Goal: Task Accomplishment & Management: Manage account settings

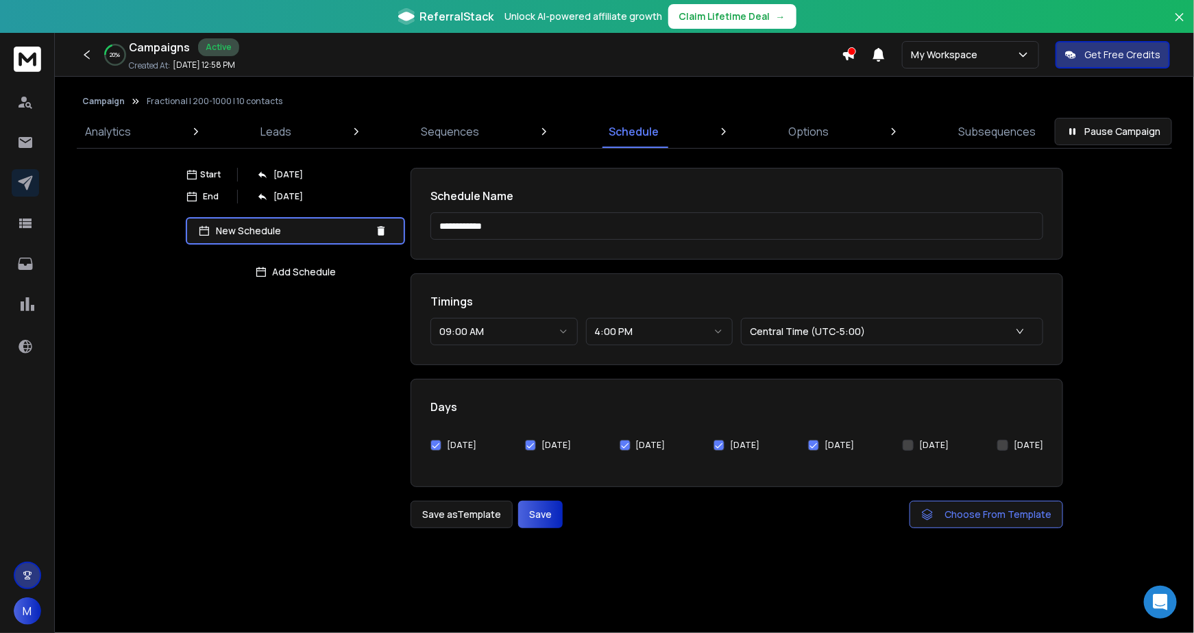
click at [542, 512] on button "Save" at bounding box center [540, 514] width 45 height 27
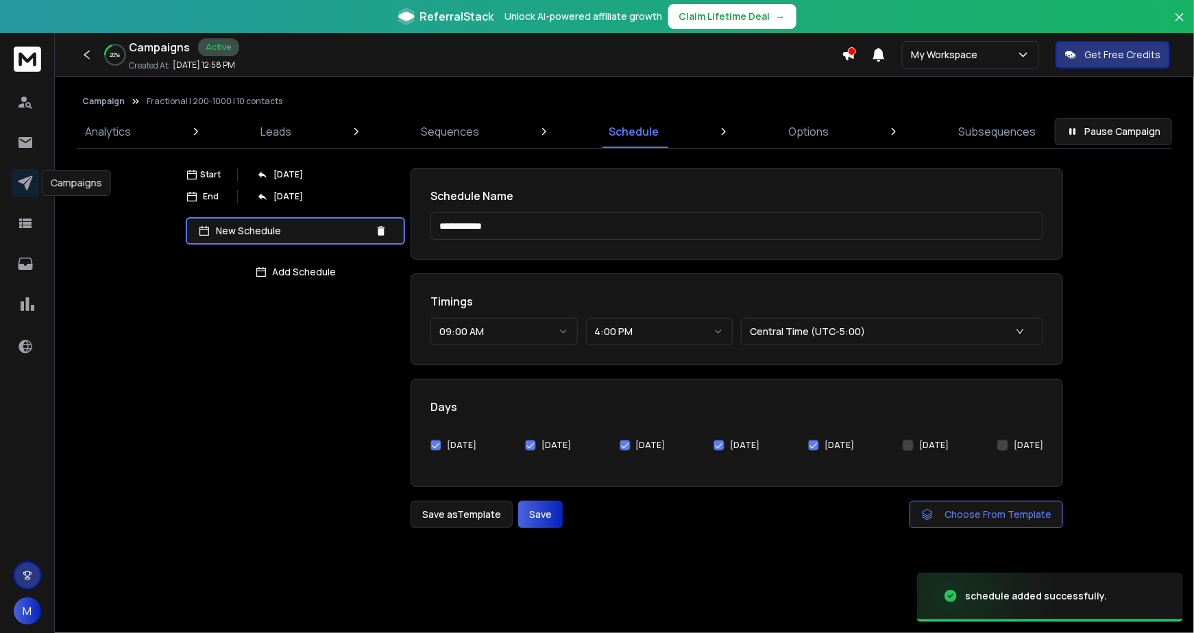
click at [23, 188] on icon at bounding box center [25, 183] width 16 height 16
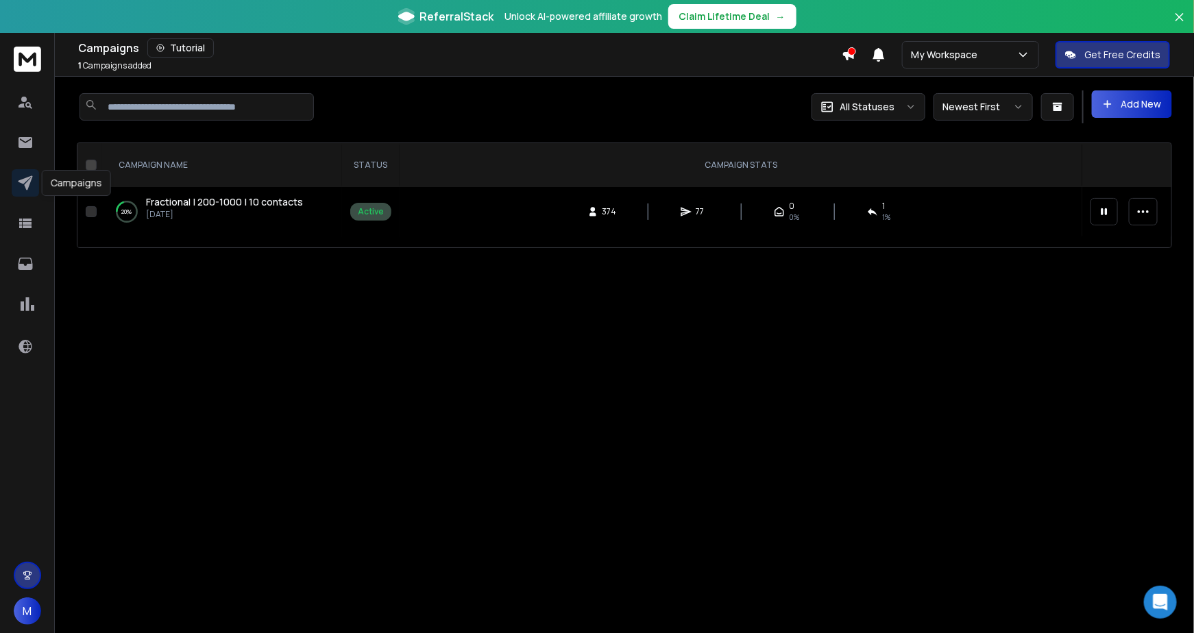
click at [29, 179] on icon at bounding box center [25, 183] width 16 height 16
click at [182, 221] on div "Fractional | 200-1000 | 10 contacts [DATE]" at bounding box center [224, 211] width 157 height 33
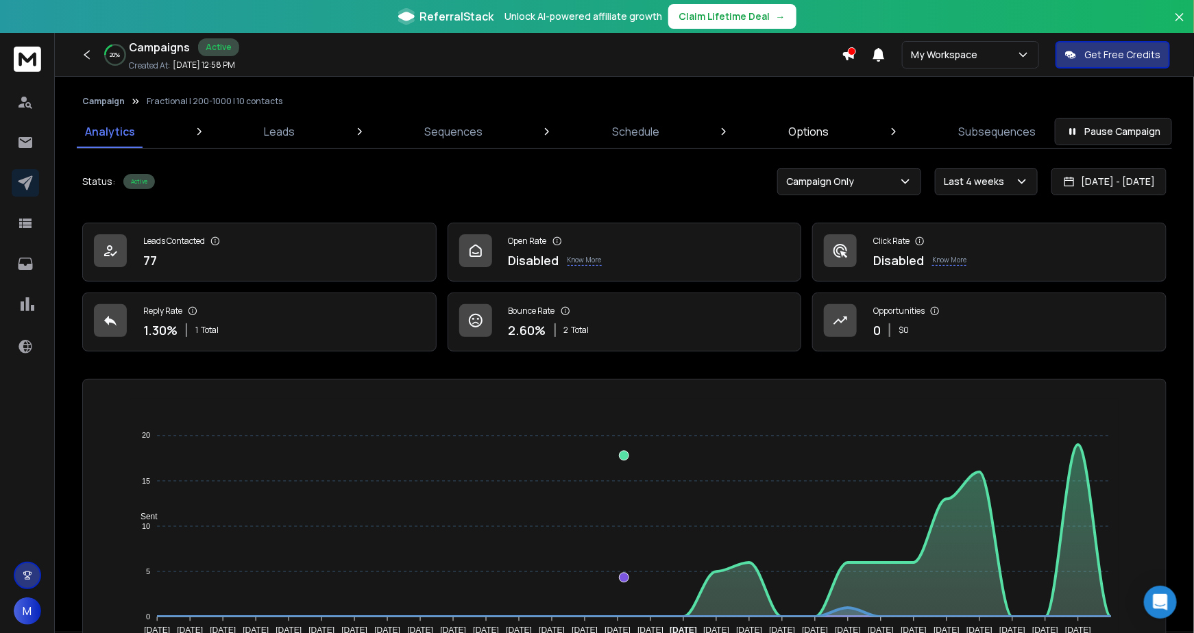
click at [815, 126] on p "Options" at bounding box center [808, 131] width 40 height 16
